Goal: Task Accomplishment & Management: Manage account settings

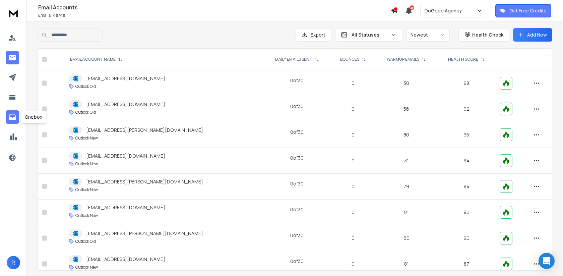
click at [10, 117] on icon at bounding box center [12, 117] width 7 height 6
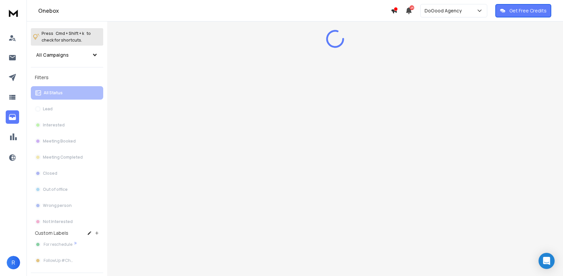
click at [0, 213] on div "R" at bounding box center [13, 138] width 27 height 276
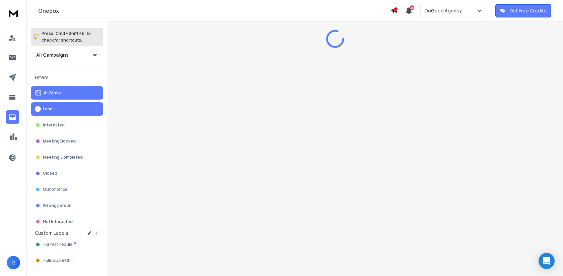
click at [47, 110] on p "Lead" at bounding box center [48, 108] width 10 height 5
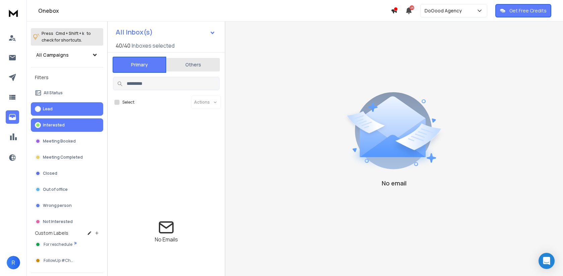
click at [53, 129] on button "Interested" at bounding box center [67, 124] width 72 height 13
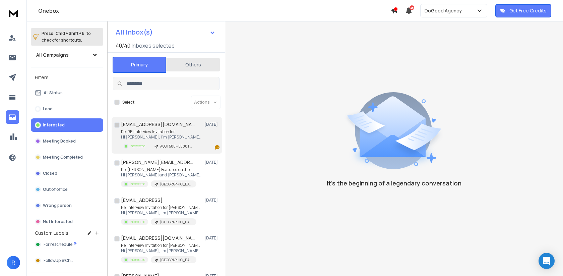
click at [169, 127] on h1 "LSchonfeldt@raa.com.au" at bounding box center [158, 124] width 74 height 7
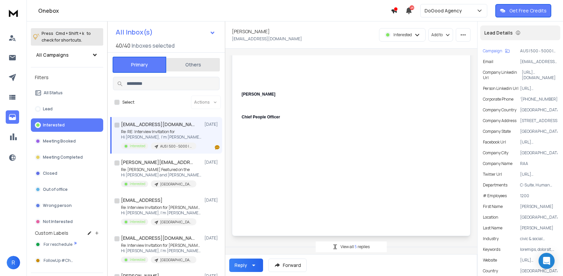
scroll to position [217, 0]
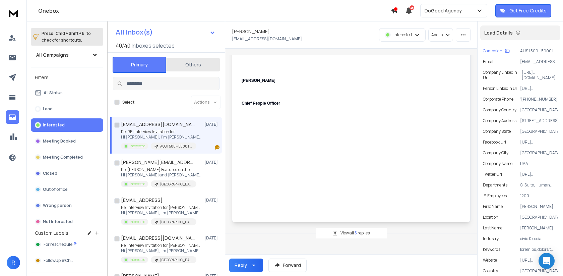
click at [350, 233] on p "View all 5 replies" at bounding box center [354, 232] width 29 height 5
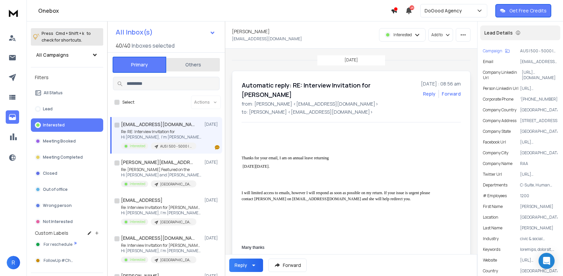
scroll to position [0, 0]
drag, startPoint x: 295, startPoint y: 104, endPoint x: 349, endPoint y: 103, distance: 54.3
click at [349, 103] on p "from: Laura Schonfeldt <LSchonfeldt@raa.com.au>" at bounding box center [351, 104] width 219 height 7
copy p "LSchonfeldt@raa.com.au"
drag, startPoint x: 254, startPoint y: 104, endPoint x: 290, endPoint y: 102, distance: 35.9
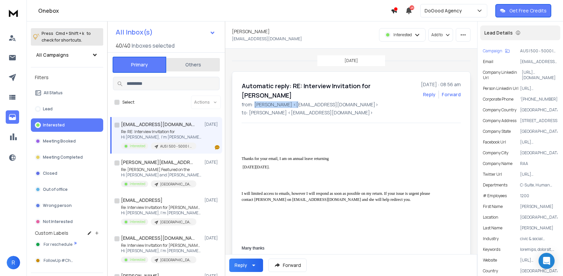
click at [290, 102] on p "from: Laura Schonfeldt <LSchonfeldt@raa.com.au>" at bounding box center [351, 104] width 219 height 7
copy p "Laura Schonfeldt"
drag, startPoint x: 287, startPoint y: 157, endPoint x: 295, endPoint y: 168, distance: 13.5
click at [295, 168] on p "﻿ Thanks for your email, I am on annual leave returning on Thursday 18th Septem…" at bounding box center [340, 162] width 196 height 16
copy span "on annual leave returning on Thursday 18th September."
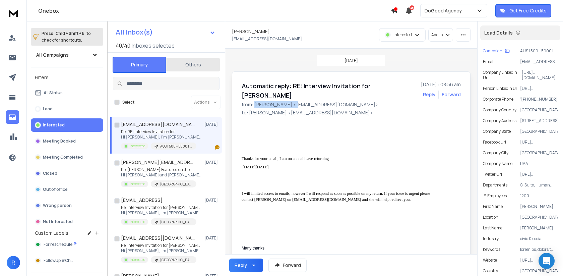
click at [191, 131] on p "Re: RE: Interview Invitation for" at bounding box center [161, 131] width 80 height 5
click at [416, 34] on icon at bounding box center [416, 34] width 5 height 5
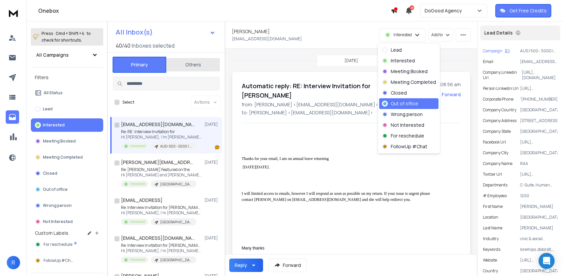
click at [405, 104] on p "Out of office" at bounding box center [404, 103] width 27 height 7
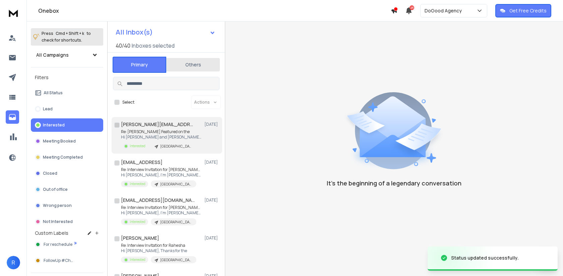
click at [185, 143] on div "USA | 200 - 499 | CEO" at bounding box center [174, 145] width 46 height 7
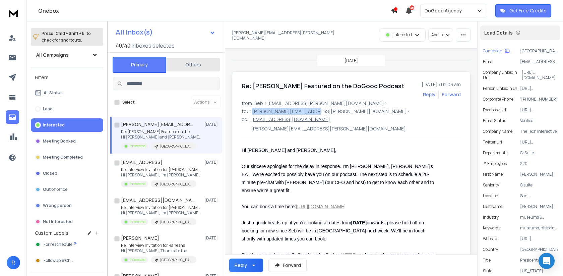
drag, startPoint x: 251, startPoint y: 112, endPoint x: 306, endPoint y: 111, distance: 55.0
click at [306, 111] on p "to: <helene.fiore@thetech.org>" at bounding box center [351, 111] width 219 height 7
copy p "helene.fiore@thetech.org"
click at [162, 83] on input at bounding box center [166, 83] width 107 height 13
paste input "**********"
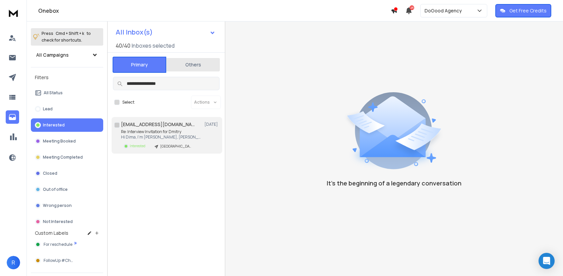
type input "**********"
click at [140, 128] on div "dima@sugaring.org 28 Aug Re: Interview Invitation for Dmitry Hi Dima, I'm Randy…" at bounding box center [170, 135] width 99 height 28
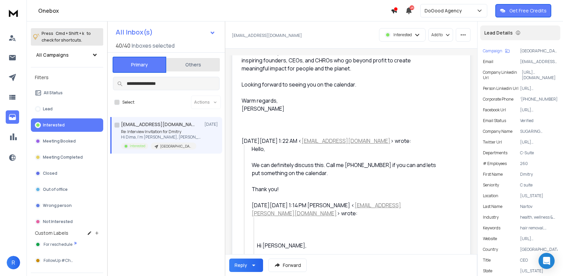
scroll to position [161, 0]
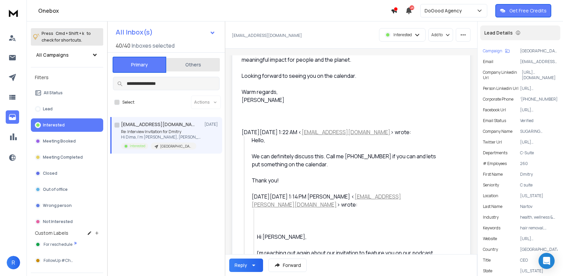
click at [298, 168] on div at bounding box center [345, 172] width 186 height 8
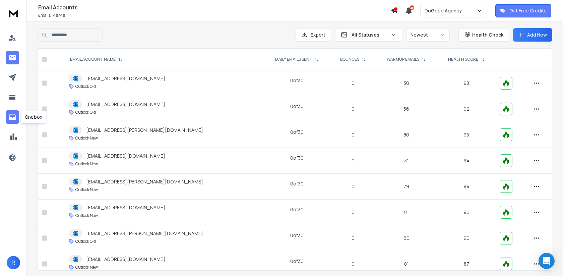
click at [11, 118] on icon at bounding box center [12, 117] width 7 height 6
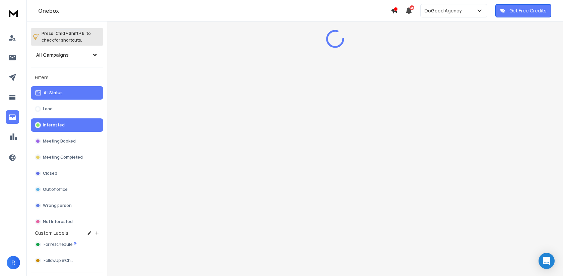
click at [51, 123] on p "Interested" at bounding box center [54, 124] width 22 height 5
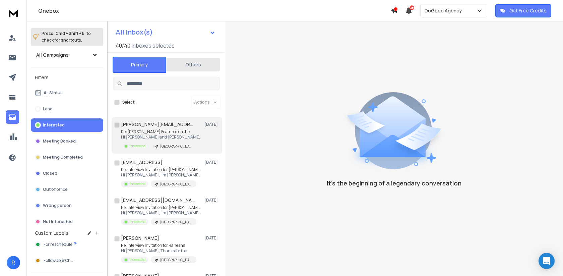
click at [149, 134] on p "Re: Katrina Featured on the" at bounding box center [161, 131] width 80 height 5
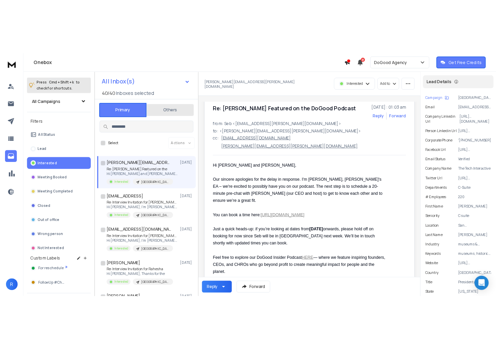
scroll to position [29, 0]
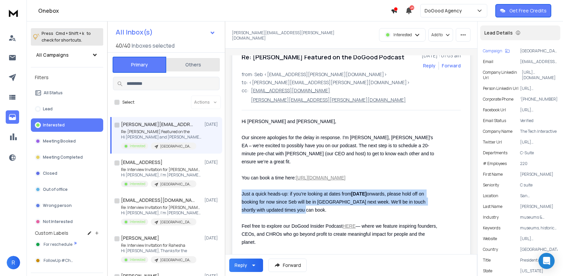
drag, startPoint x: 242, startPoint y: 177, endPoint x: 310, endPoint y: 192, distance: 69.7
click at [310, 192] on div "Just a quick heads-up: if you’re looking at dates from Sept. 17 onwards, please…" at bounding box center [340, 201] width 196 height 24
copy span "Just a quick heads-up: if you’re looking at dates from Sept. 17 onwards, please…"
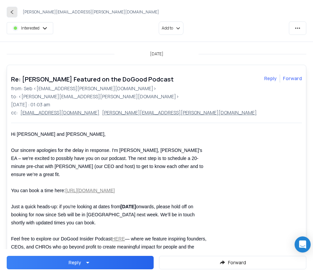
click at [10, 12] on icon at bounding box center [11, 11] width 5 height 5
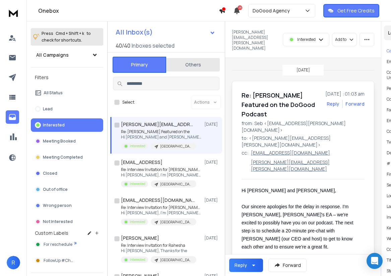
click at [139, 83] on input at bounding box center [166, 83] width 107 height 13
paste input "**********"
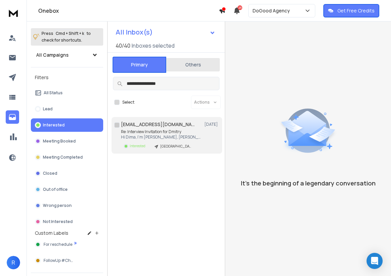
type input "**********"
click at [143, 135] on p "Hi Dima, I'm Randy, Seb's EA" at bounding box center [161, 136] width 80 height 5
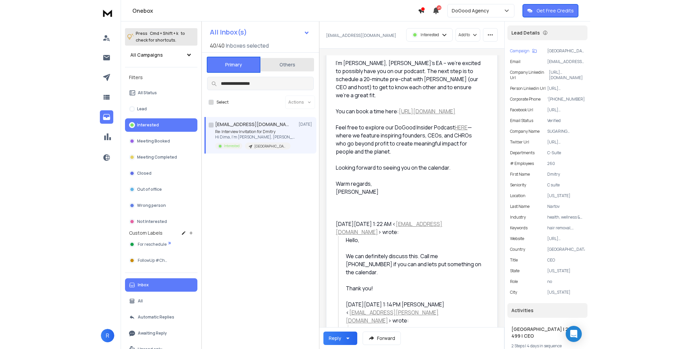
scroll to position [0, 0]
